Goal: Check status

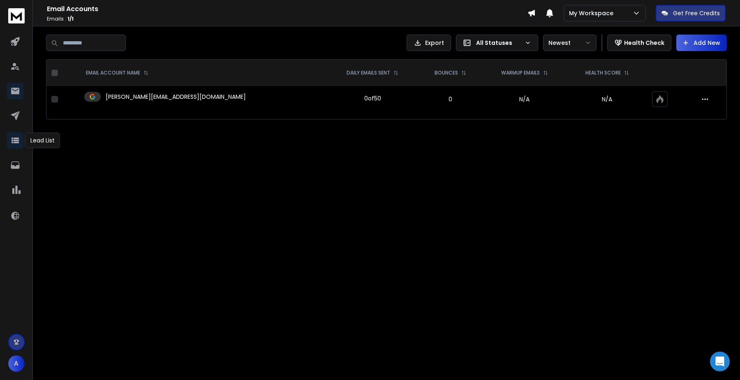
click at [19, 137] on icon at bounding box center [15, 140] width 10 height 10
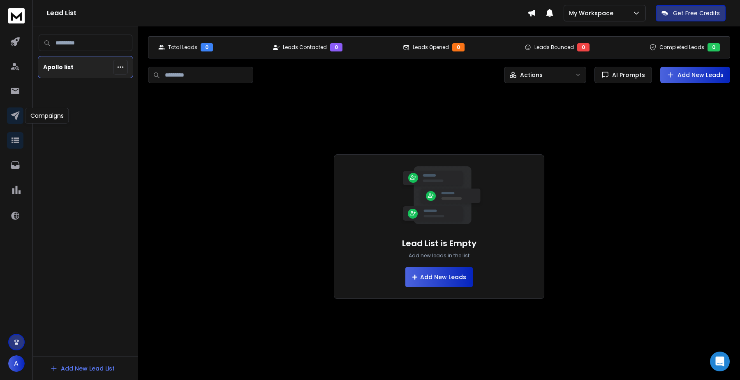
click at [16, 116] on icon at bounding box center [15, 115] width 9 height 9
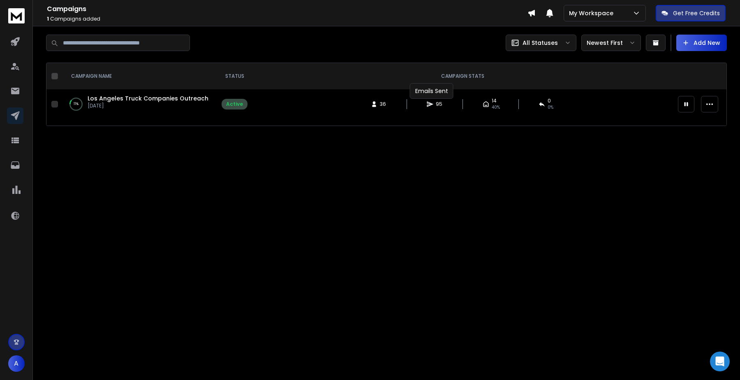
click at [439, 106] on span "95" at bounding box center [440, 104] width 8 height 7
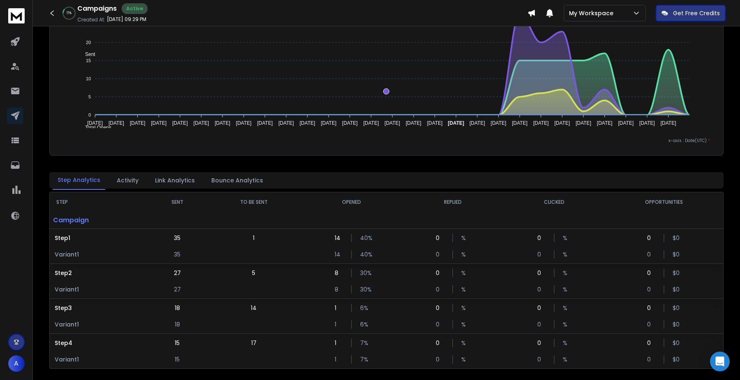
scroll to position [239, 0]
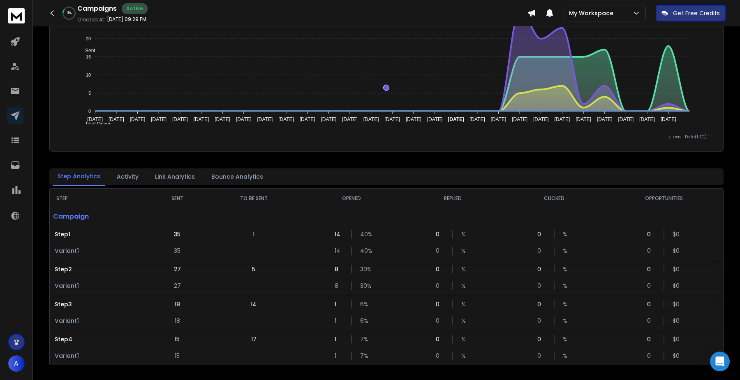
click at [130, 175] on button "Activity" at bounding box center [128, 176] width 32 height 18
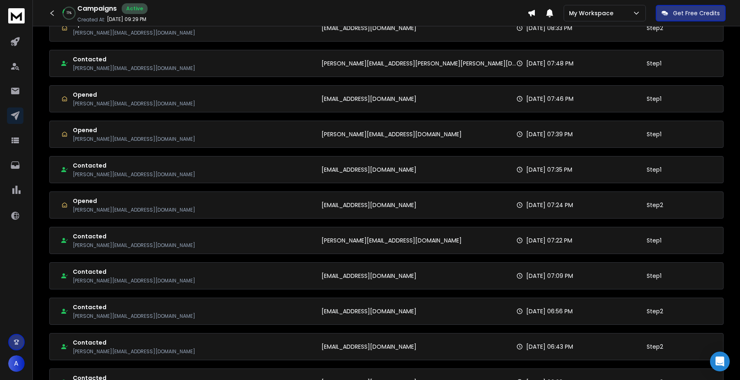
scroll to position [1126, 0]
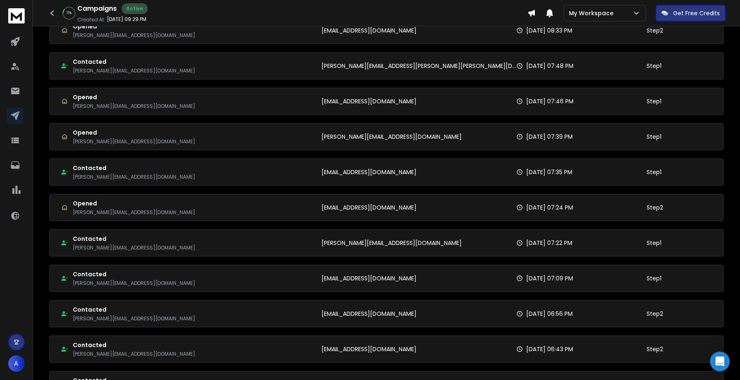
click at [92, 209] on p "[PERSON_NAME][EMAIL_ADDRESS][DOMAIN_NAME]" at bounding box center [134, 212] width 123 height 7
click at [660, 214] on div "Opened [PERSON_NAME][EMAIL_ADDRESS][DOMAIN_NAME] [EMAIL_ADDRESS][DOMAIN_NAME] […" at bounding box center [386, 207] width 674 height 27
click at [338, 204] on p "[EMAIL_ADDRESS][DOMAIN_NAME]" at bounding box center [369, 207] width 95 height 8
click at [63, 213] on div "Opened [PERSON_NAME][EMAIL_ADDRESS][DOMAIN_NAME]" at bounding box center [191, 207] width 260 height 16
click at [117, 209] on p "[PERSON_NAME][EMAIL_ADDRESS][DOMAIN_NAME]" at bounding box center [134, 212] width 123 height 7
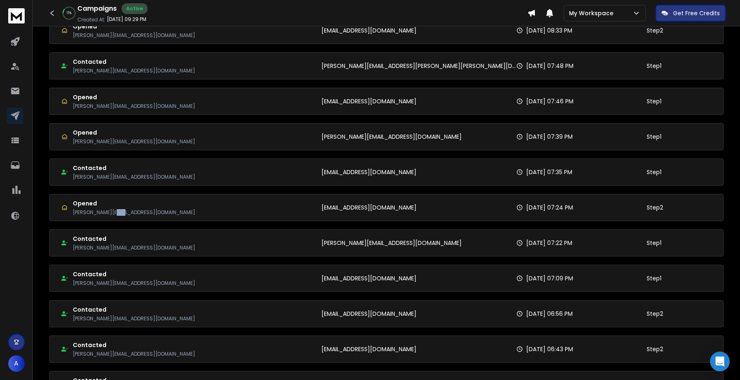
click at [117, 209] on p "[PERSON_NAME][EMAIL_ADDRESS][DOMAIN_NAME]" at bounding box center [134, 212] width 123 height 7
click at [118, 209] on p "[PERSON_NAME][EMAIL_ADDRESS][DOMAIN_NAME]" at bounding box center [134, 212] width 123 height 7
click at [481, 203] on div "[EMAIL_ADDRESS][DOMAIN_NAME]" at bounding box center [419, 207] width 195 height 8
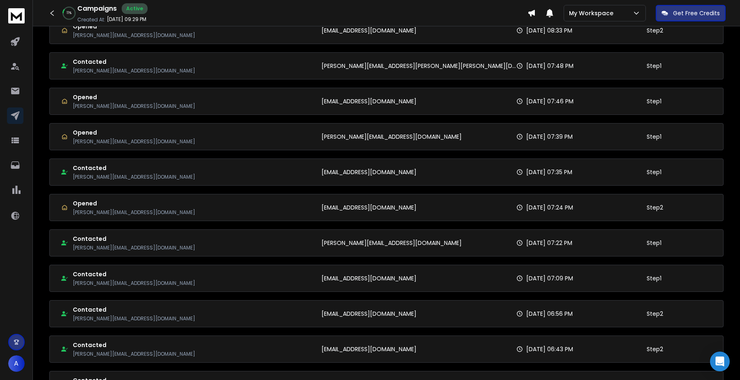
click at [402, 206] on p "[EMAIL_ADDRESS][DOMAIN_NAME]" at bounding box center [369, 207] width 95 height 8
click at [441, 220] on div "Opened [PERSON_NAME][EMAIL_ADDRESS][DOMAIN_NAME] [EMAIL_ADDRESS][DOMAIN_NAME] […" at bounding box center [386, 207] width 674 height 27
